Goal: Navigation & Orientation: Find specific page/section

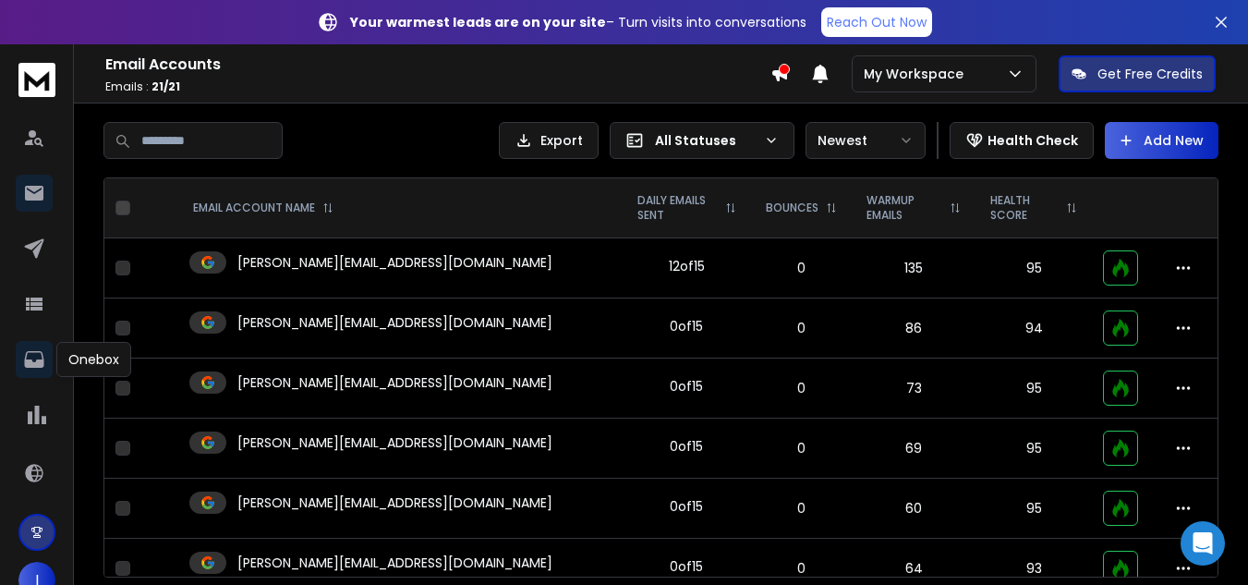
click at [40, 360] on icon at bounding box center [33, 359] width 19 height 17
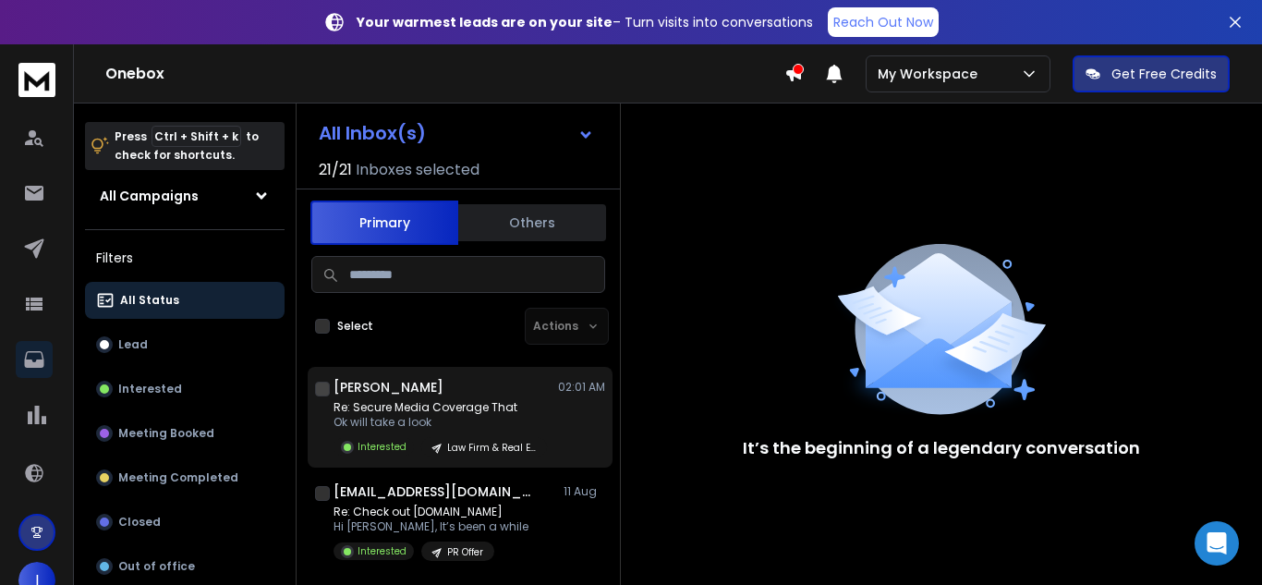
click at [515, 404] on p "Re: Secure Media Coverage That" at bounding box center [439, 407] width 213 height 15
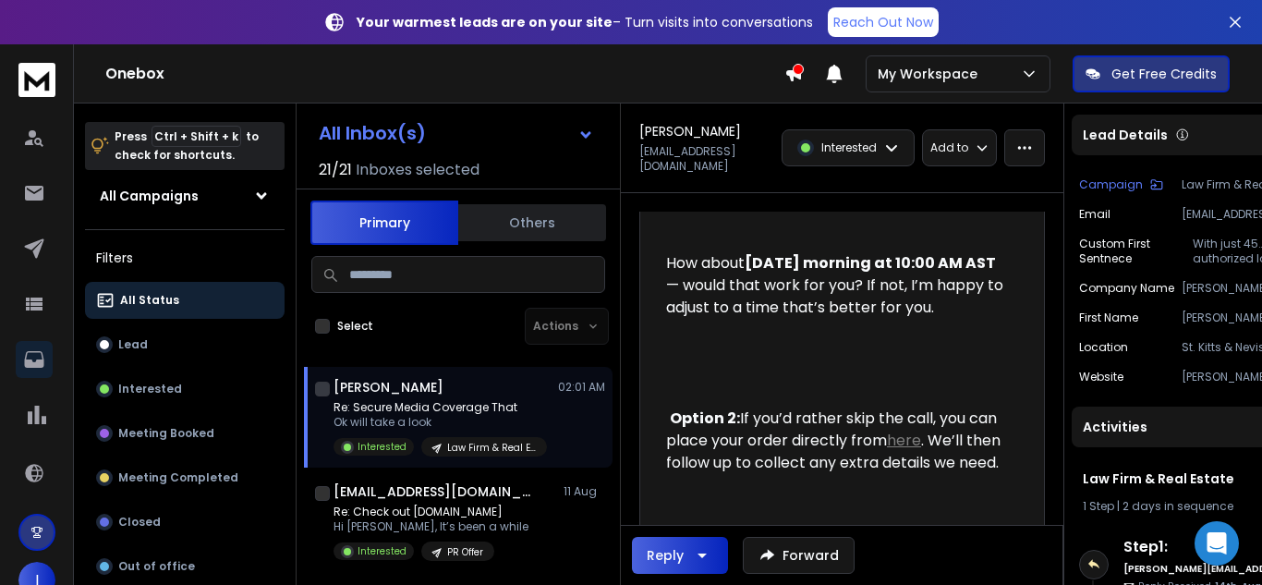
scroll to position [924, 0]
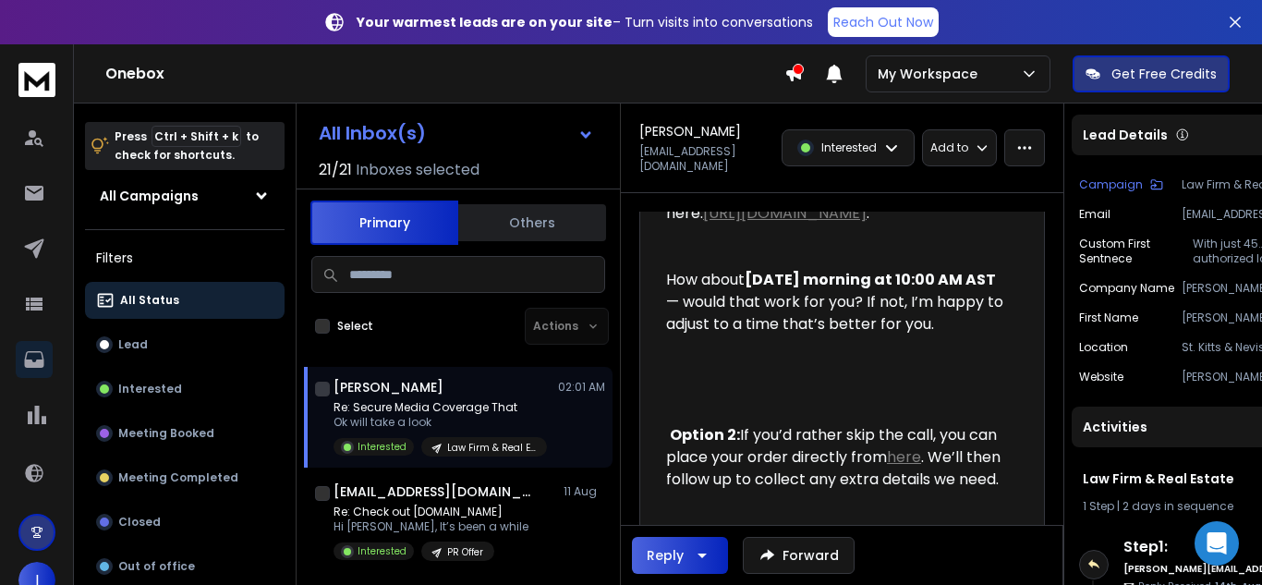
click at [767, 380] on div "Option 2: If you’d rather skip the call, you can place your order directly from…" at bounding box center [834, 423] width 337 height 133
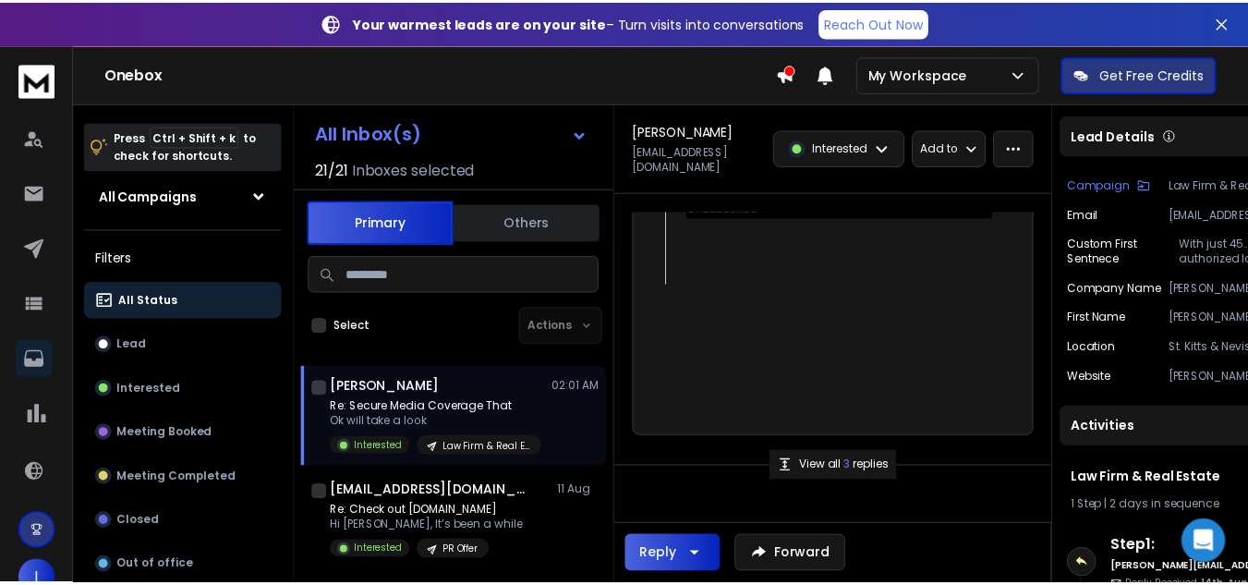
scroll to position [4066, 0]
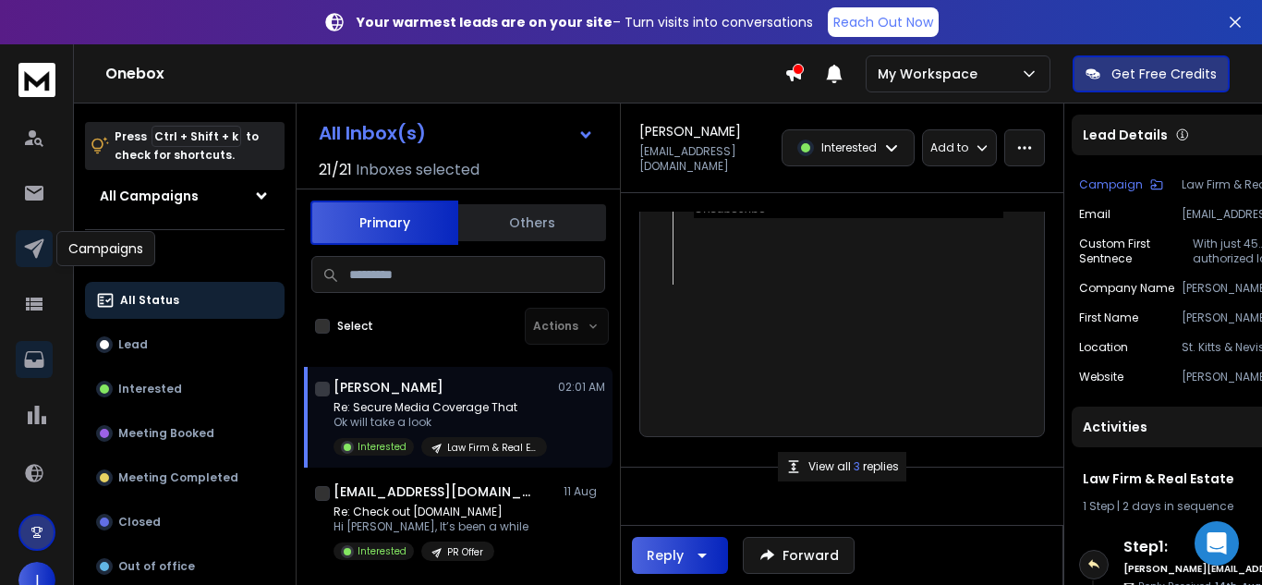
click at [28, 237] on icon at bounding box center [34, 248] width 22 height 22
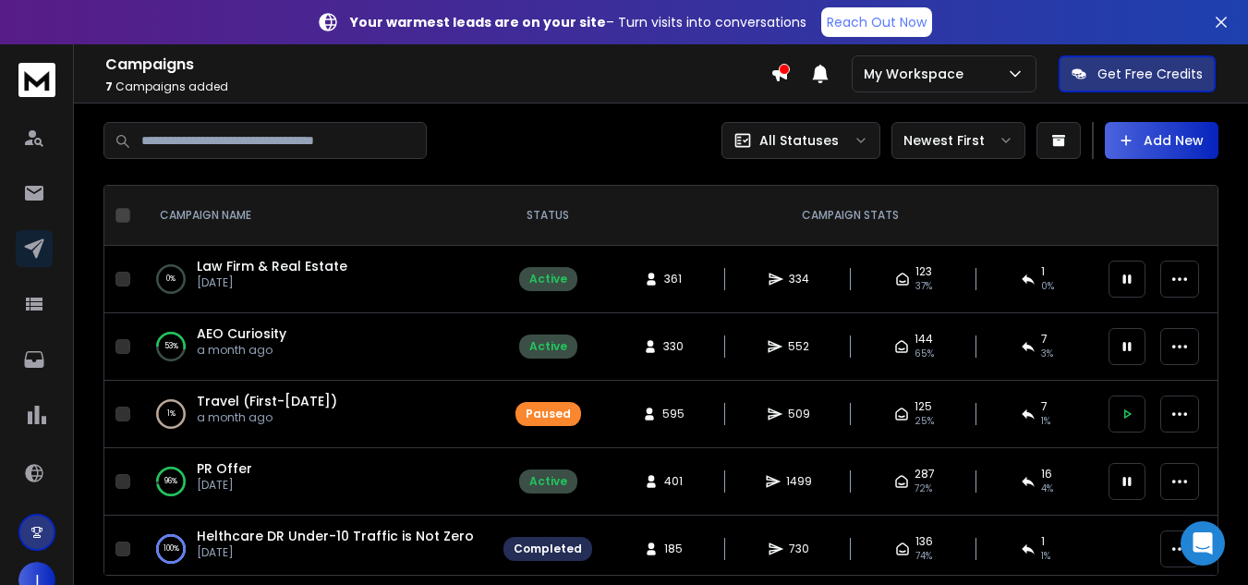
click at [305, 275] on p "[DATE]" at bounding box center [272, 282] width 151 height 15
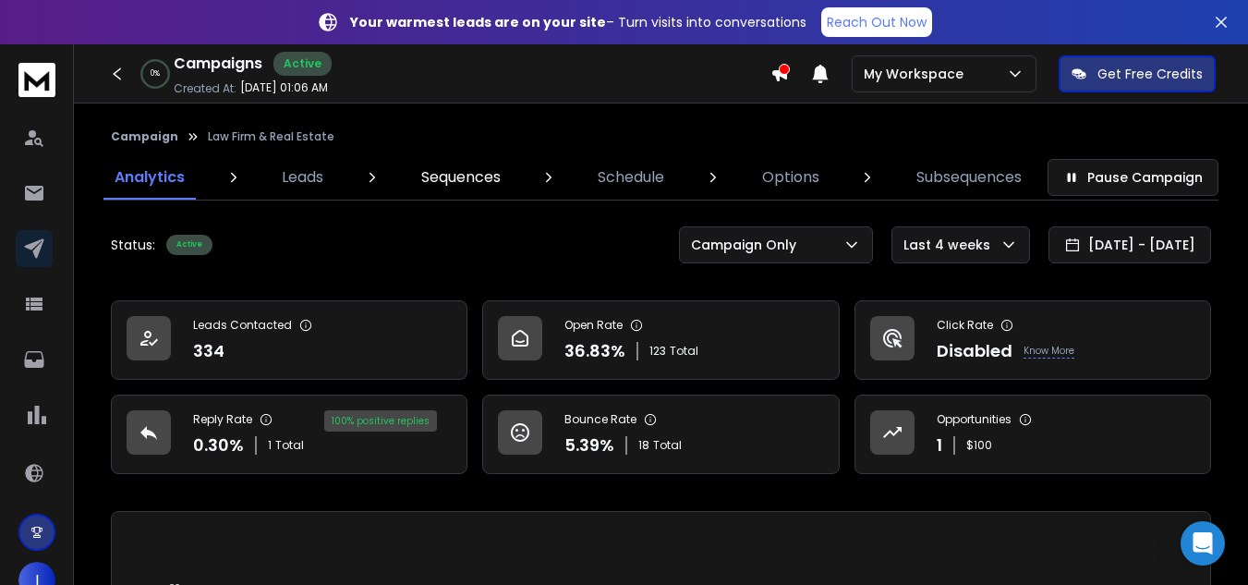
click at [454, 190] on link "Sequences" at bounding box center [461, 177] width 102 height 44
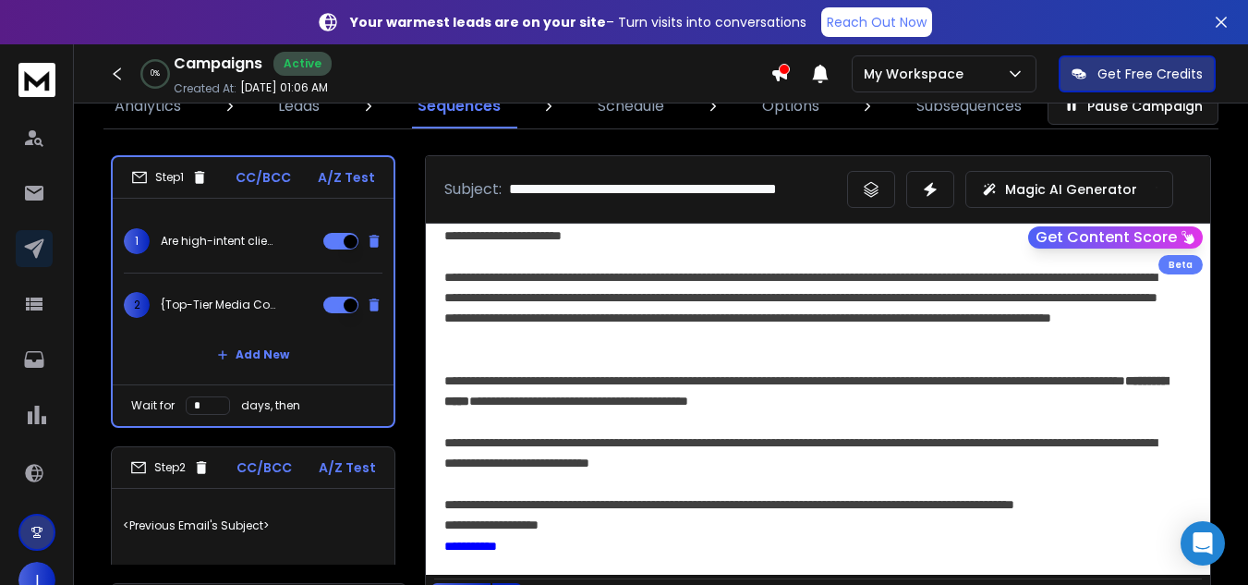
scroll to position [140, 0]
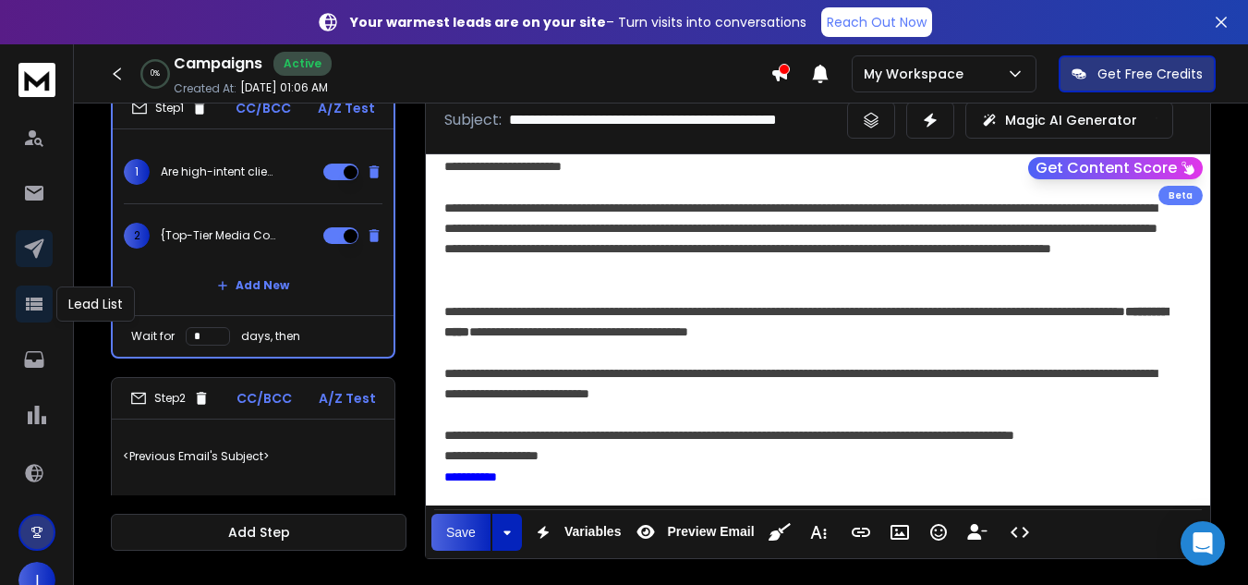
click at [30, 296] on icon at bounding box center [34, 304] width 22 height 22
